Goal: Task Accomplishment & Management: Manage account settings

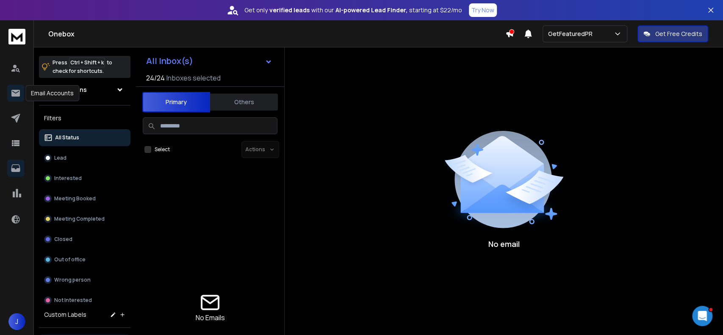
click at [19, 93] on icon at bounding box center [15, 93] width 8 height 7
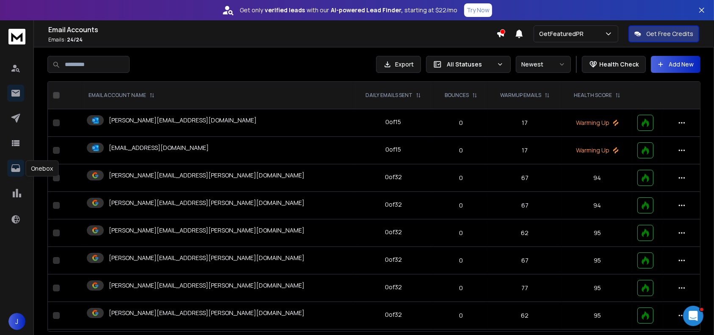
click at [21, 167] on link at bounding box center [15, 168] width 17 height 17
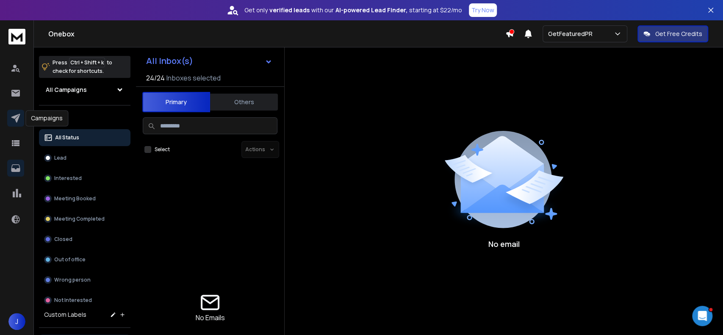
click at [18, 118] on icon at bounding box center [16, 118] width 10 height 10
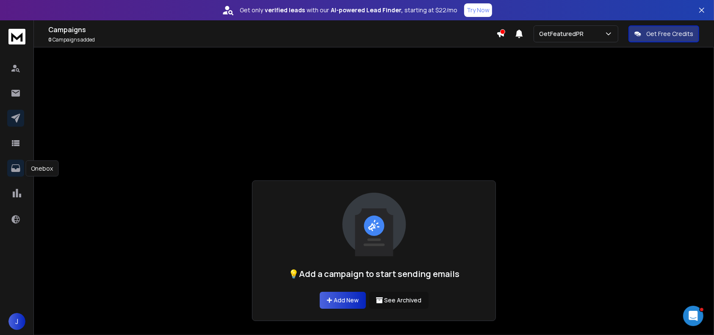
click at [18, 168] on icon at bounding box center [16, 168] width 10 height 10
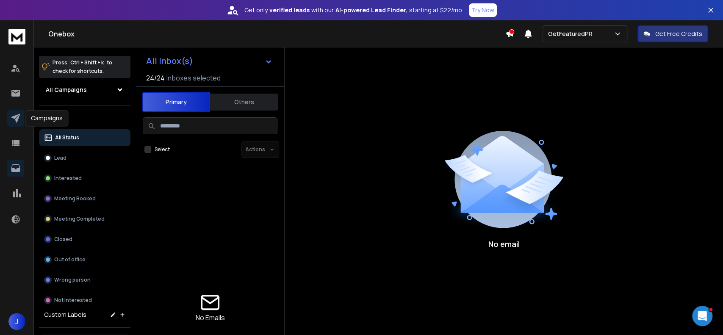
click at [14, 119] on icon at bounding box center [16, 118] width 10 height 10
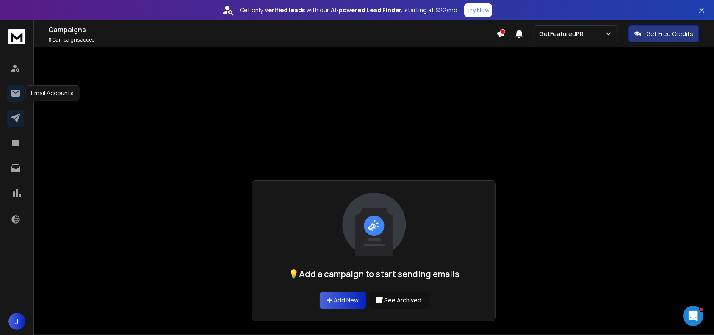
click at [19, 93] on icon at bounding box center [15, 93] width 8 height 7
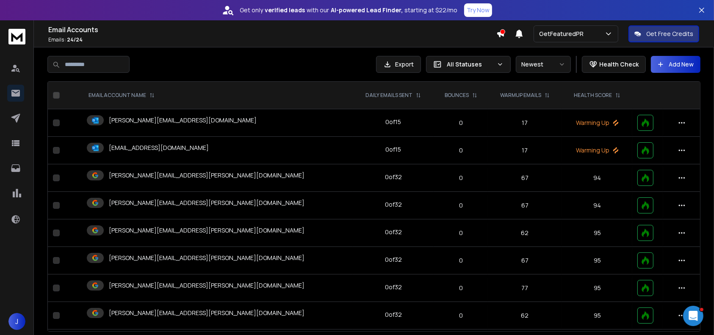
click at [353, 127] on td "0 of 15" at bounding box center [393, 120] width 81 height 22
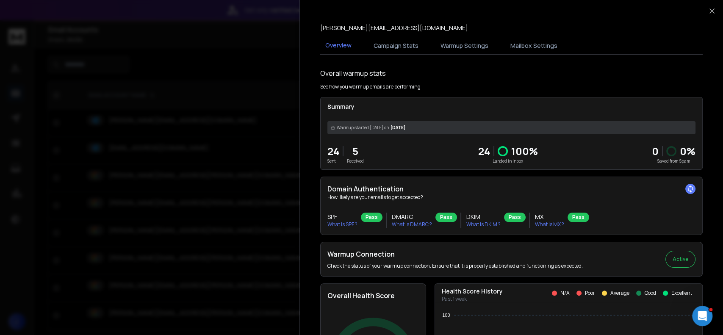
click at [479, 45] on button "Warmup Settings" at bounding box center [464, 45] width 58 height 19
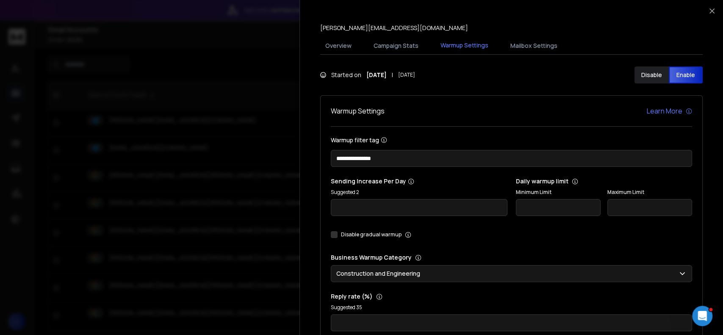
click at [216, 202] on div at bounding box center [361, 167] width 723 height 335
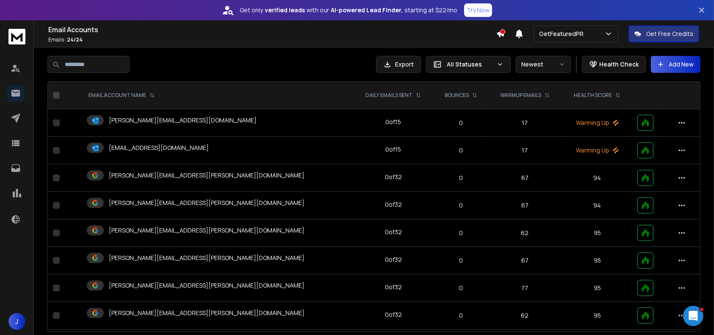
click at [197, 235] on td "[PERSON_NAME][EMAIL_ADDRESS][PERSON_NAME][DOMAIN_NAME]" at bounding box center [217, 233] width 271 height 28
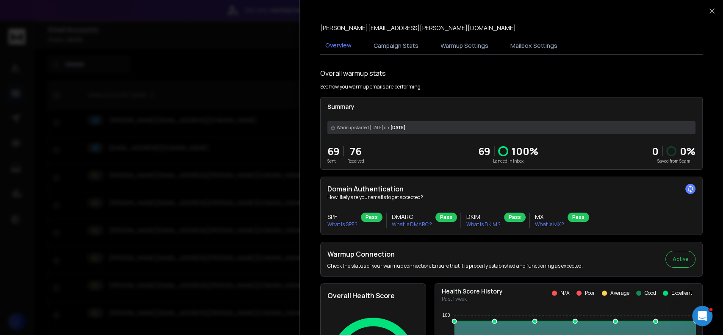
click at [461, 36] on div "[PERSON_NAME][EMAIL_ADDRESS][PERSON_NAME][DOMAIN_NAME] Overview Campaign Stats …" at bounding box center [511, 336] width 403 height 652
click at [460, 38] on button "Warmup Settings" at bounding box center [464, 45] width 58 height 19
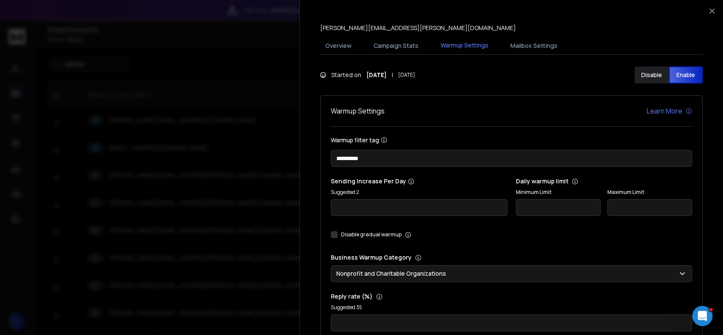
click at [460, 42] on button "Warmup Settings" at bounding box center [464, 45] width 58 height 19
click at [228, 161] on div at bounding box center [361, 167] width 723 height 335
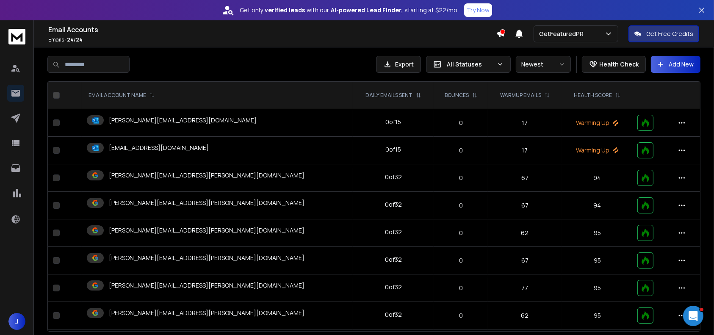
scroll to position [263, 0]
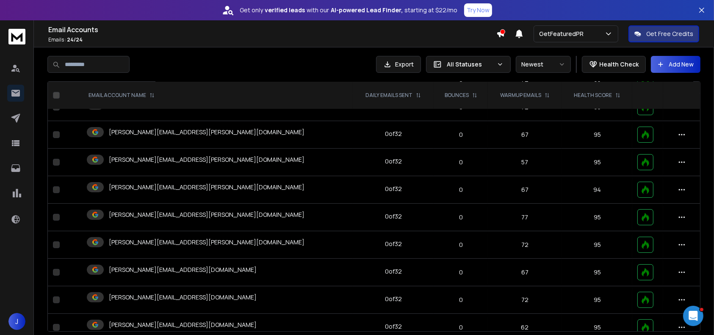
click at [209, 211] on div "[PERSON_NAME][EMAIL_ADDRESS][PERSON_NAME][DOMAIN_NAME]" at bounding box center [217, 215] width 261 height 10
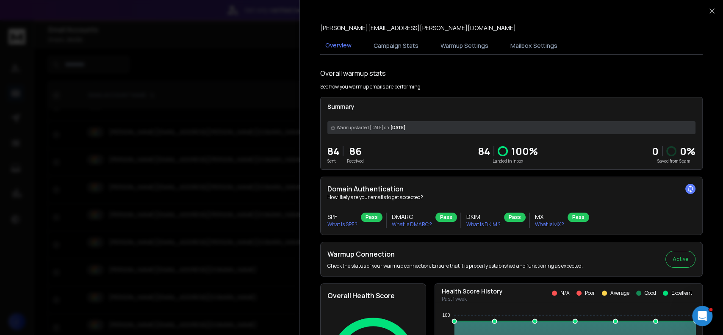
click at [460, 42] on button "Warmup Settings" at bounding box center [464, 45] width 58 height 19
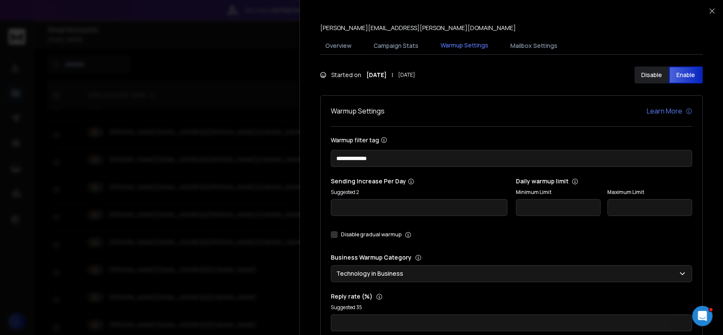
click at [259, 166] on div at bounding box center [361, 167] width 723 height 335
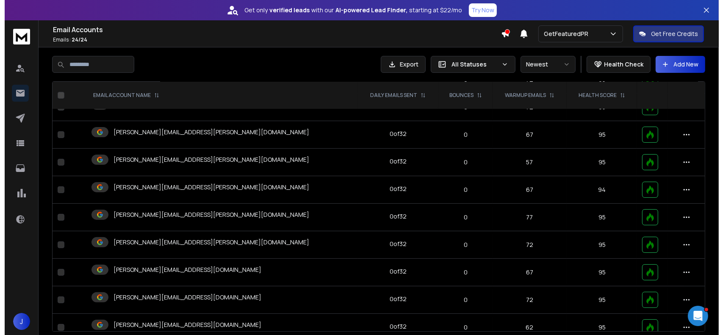
scroll to position [444, 0]
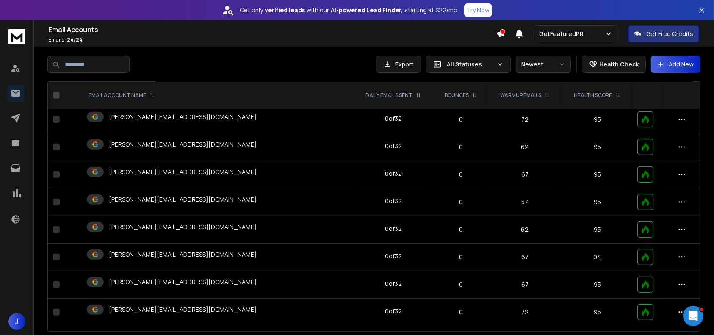
click at [188, 223] on p "[PERSON_NAME][EMAIL_ADDRESS][DOMAIN_NAME]" at bounding box center [183, 227] width 148 height 8
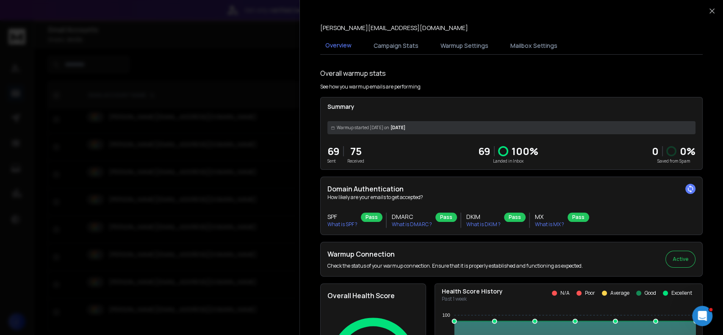
click at [466, 40] on button "Warmup Settings" at bounding box center [464, 45] width 58 height 19
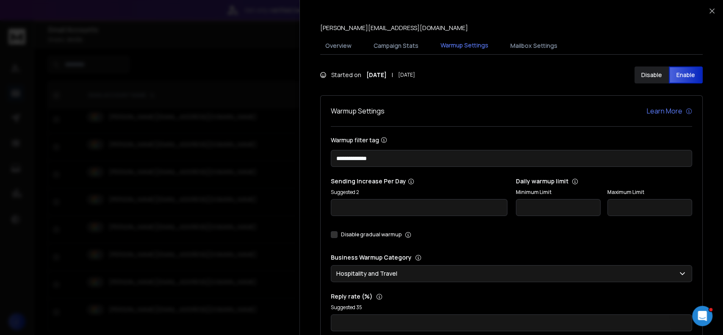
scroll to position [132, 0]
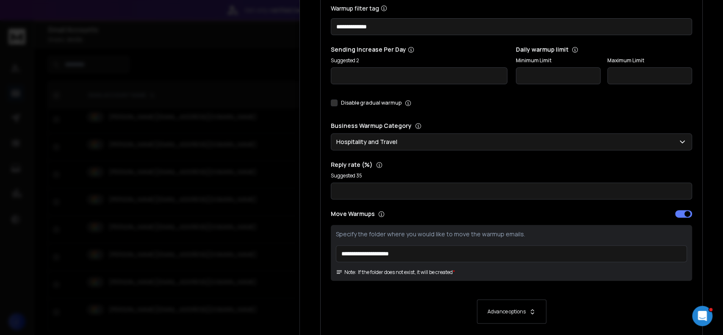
click at [494, 317] on div "Advance options" at bounding box center [511, 311] width 69 height 24
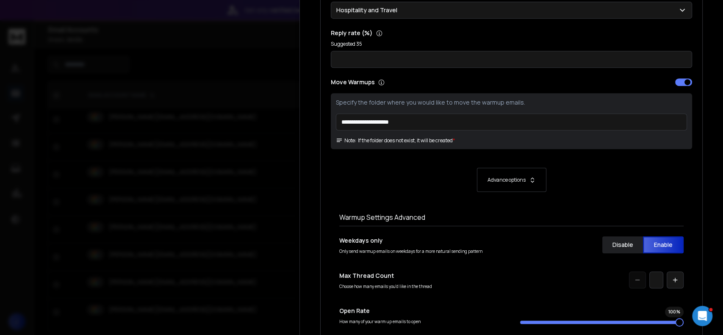
scroll to position [395, 0]
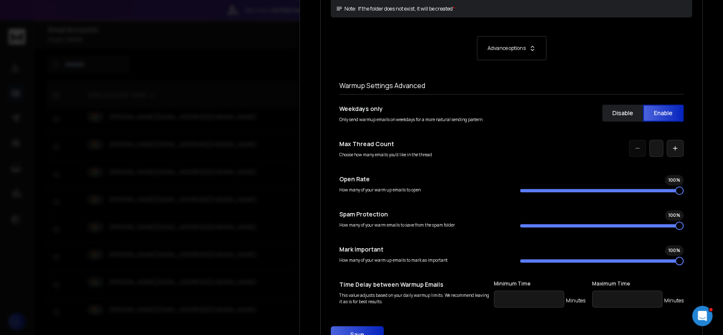
click at [220, 209] on div at bounding box center [361, 167] width 723 height 335
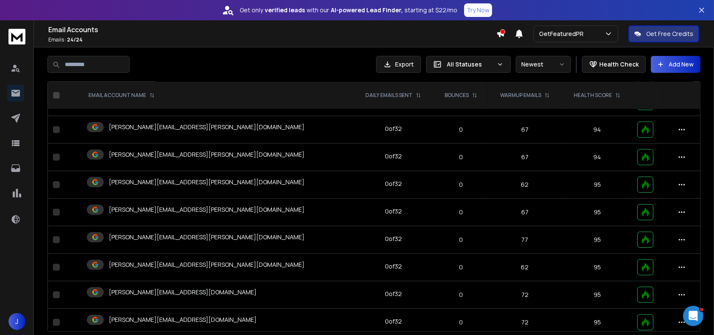
scroll to position [0, 0]
